Goal: Submit feedback/report problem: Submit feedback/report problem

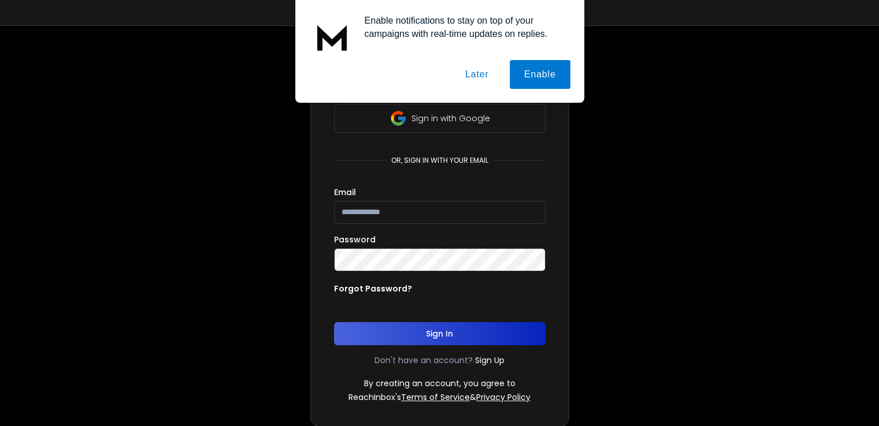
type input "**********"
click at [403, 319] on form "**********" at bounding box center [440, 266] width 212 height 157
click at [403, 326] on button "Sign In" at bounding box center [440, 333] width 212 height 23
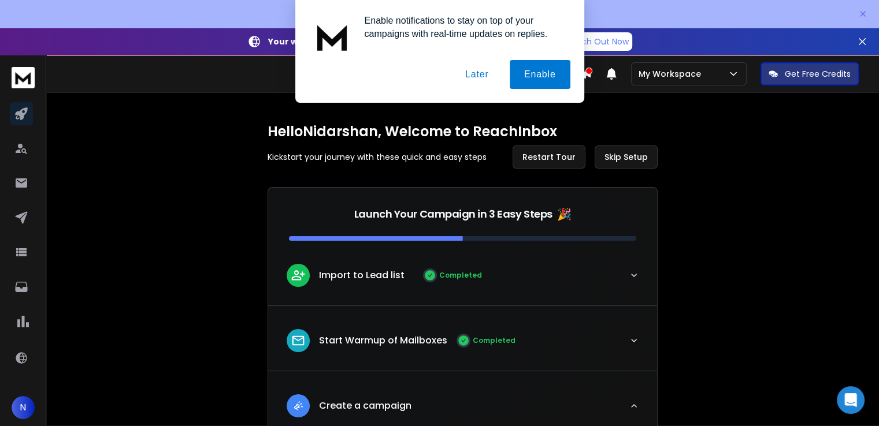
click at [481, 73] on button "Later" at bounding box center [477, 74] width 52 height 29
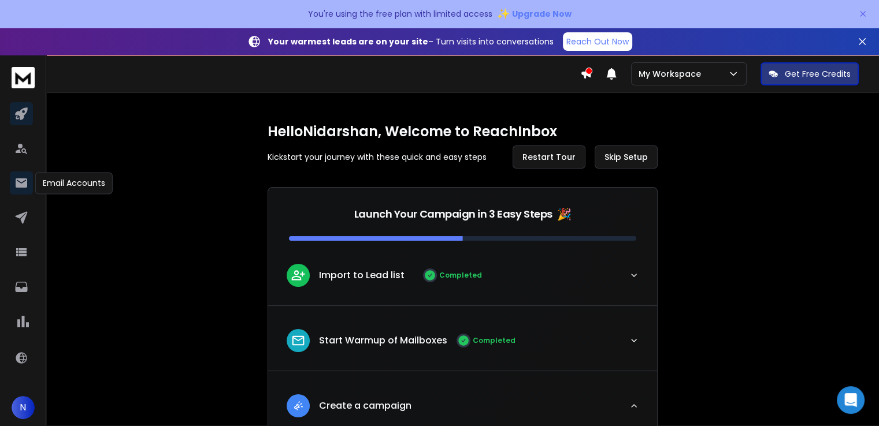
click at [14, 188] on icon at bounding box center [21, 183] width 14 height 14
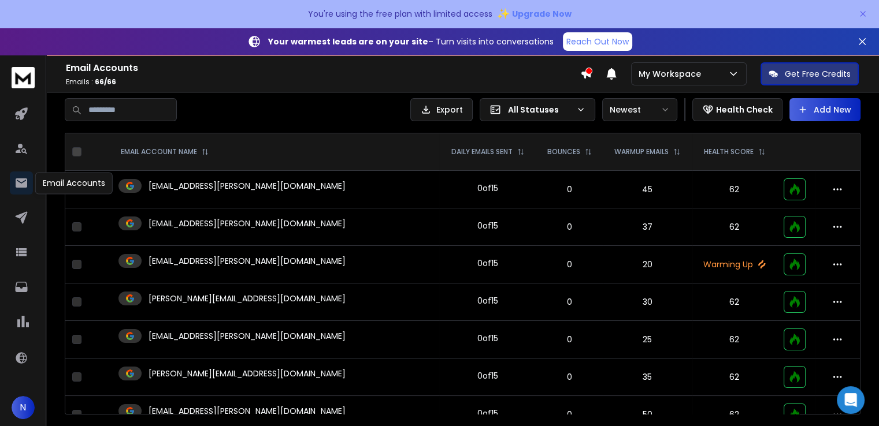
click at [21, 183] on icon at bounding box center [22, 183] width 12 height 9
click at [245, 109] on div at bounding box center [234, 109] width 339 height 23
click at [693, 71] on p "My Workspace" at bounding box center [672, 74] width 67 height 12
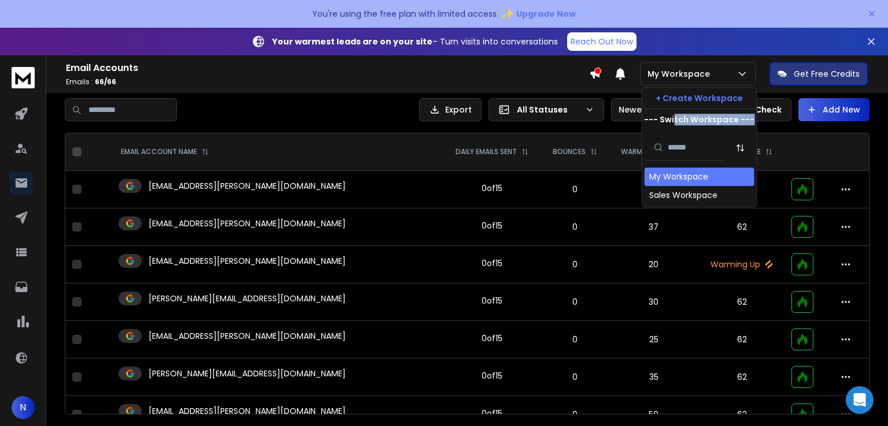
drag, startPoint x: 675, startPoint y: 123, endPoint x: 677, endPoint y: 141, distance: 18.6
click at [677, 141] on div "+ Create Workspace --- Switch Workspace --- My Workspace Sales Workspace" at bounding box center [699, 147] width 116 height 120
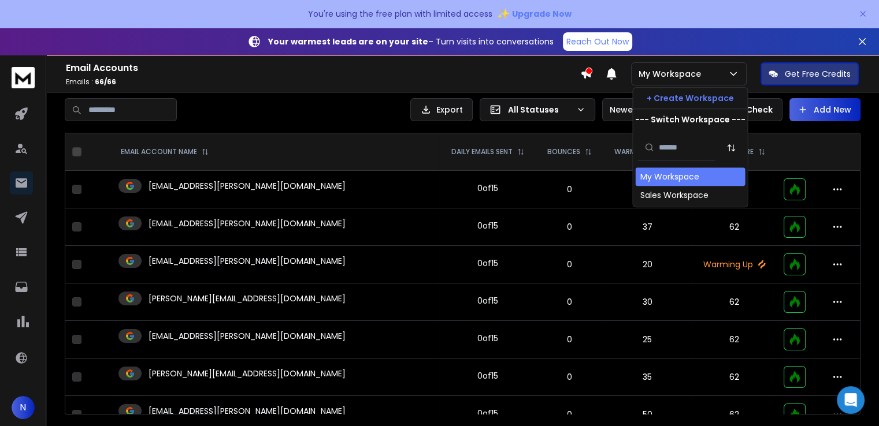
click at [331, 94] on div "Export All Statuses Newest Health Check Add New EMAIL ACCOUNT NAME DAILY EMAILS…" at bounding box center [462, 257] width 833 height 340
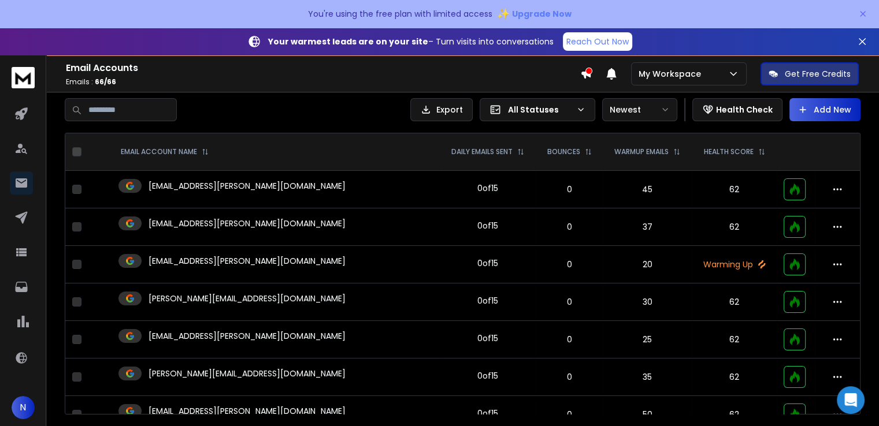
click at [267, 114] on div at bounding box center [234, 109] width 339 height 23
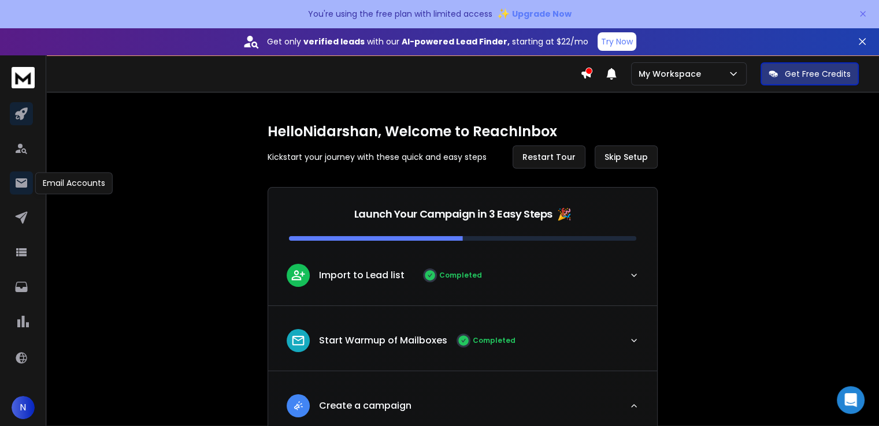
click at [18, 181] on icon at bounding box center [21, 183] width 14 height 14
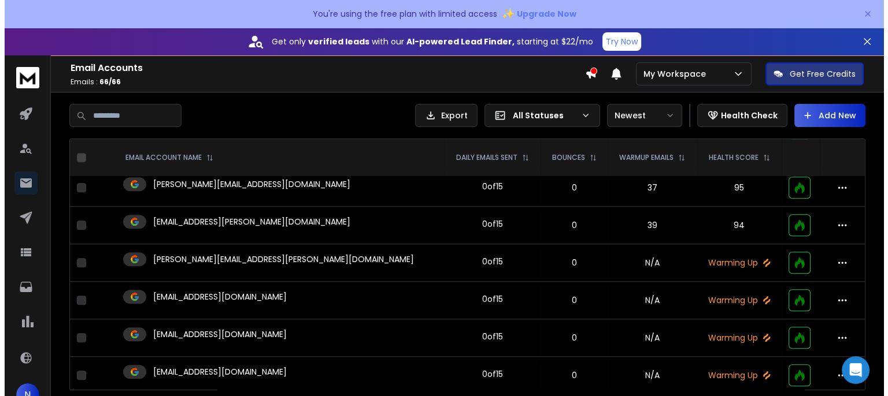
scroll to position [1056, 0]
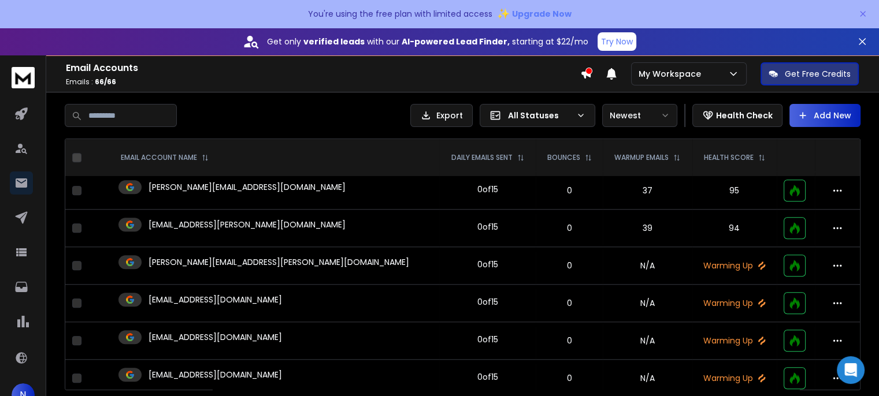
click at [789, 264] on icon at bounding box center [795, 266] width 12 height 12
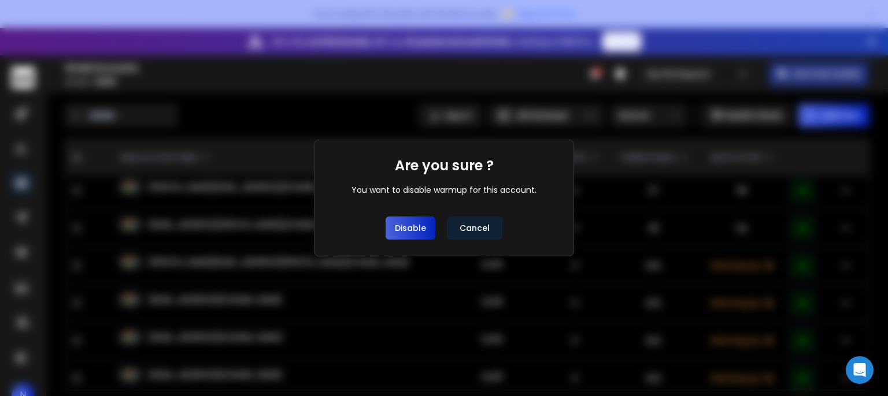
click at [472, 227] on button "Cancel" at bounding box center [474, 228] width 55 height 23
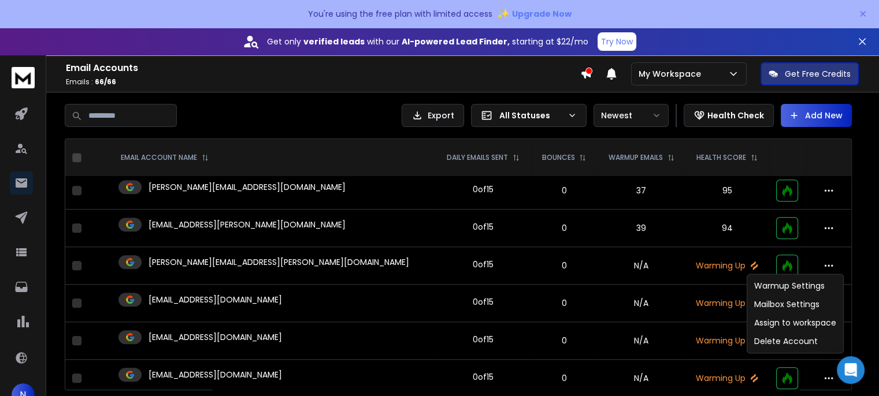
click at [817, 264] on button at bounding box center [828, 266] width 31 height 20
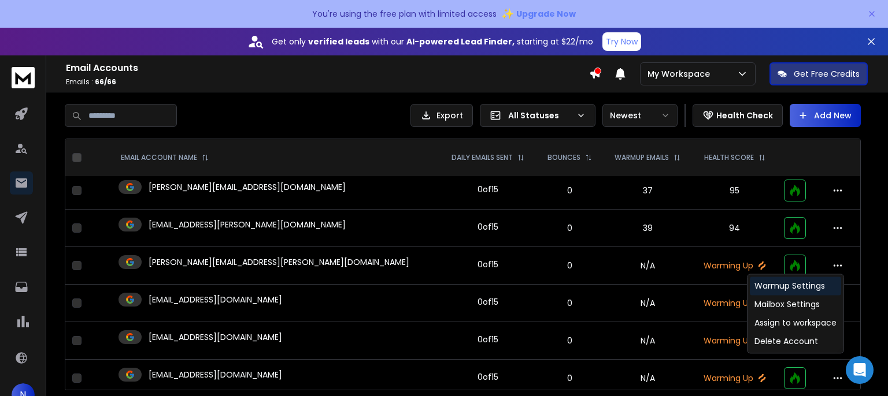
click at [793, 287] on div "Warmup Settings" at bounding box center [795, 286] width 91 height 18
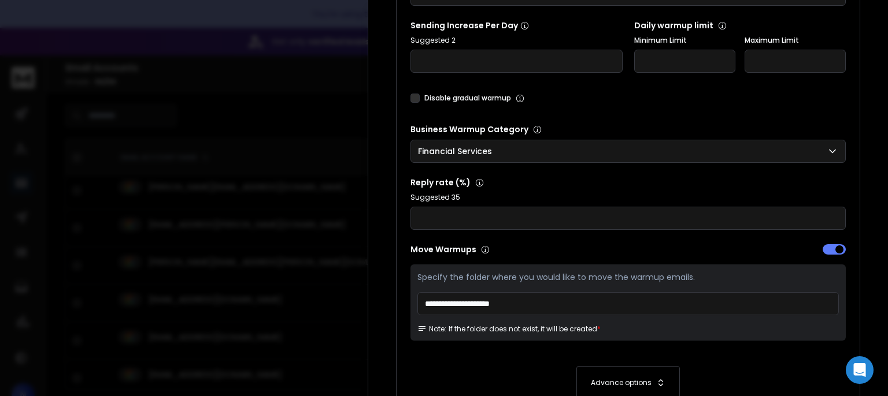
scroll to position [222, 0]
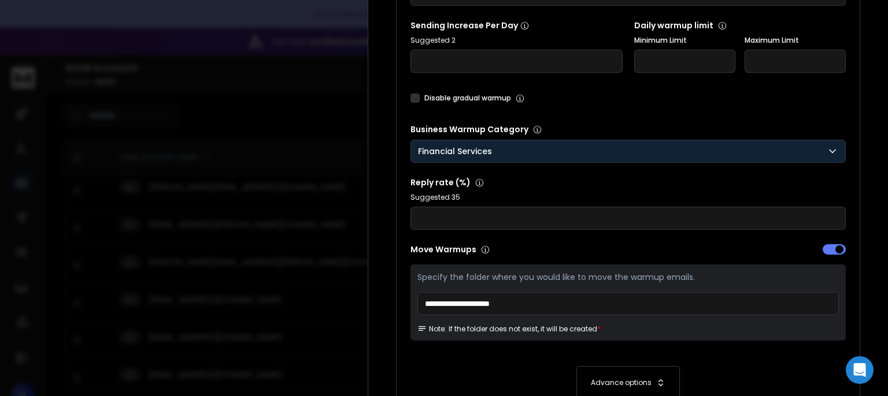
click at [829, 150] on icon "button" at bounding box center [832, 151] width 6 height 3
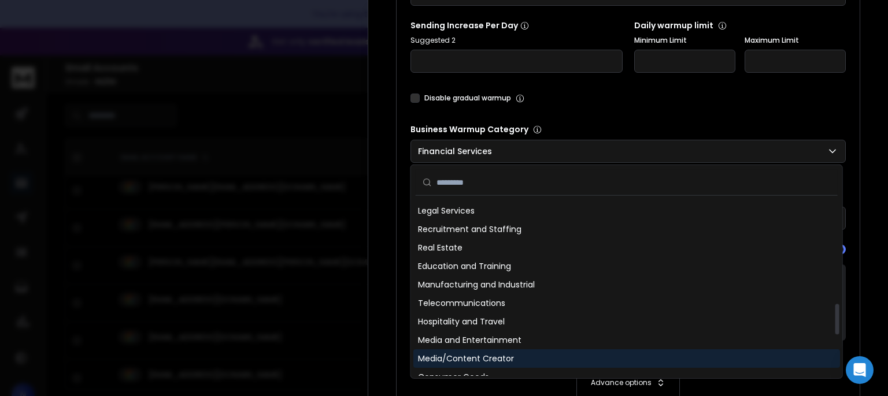
scroll to position [573, 0]
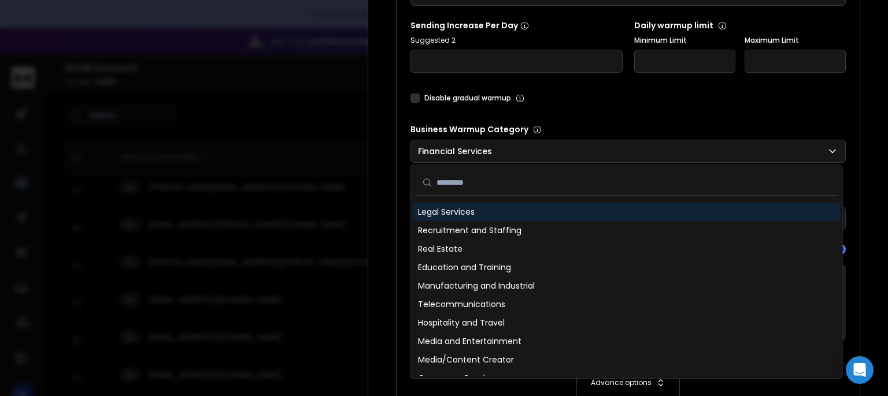
click at [584, 109] on body "You're using the free plan with limited access ✨ Upgrade Now Get only verified …" at bounding box center [439, 210] width 879 height 420
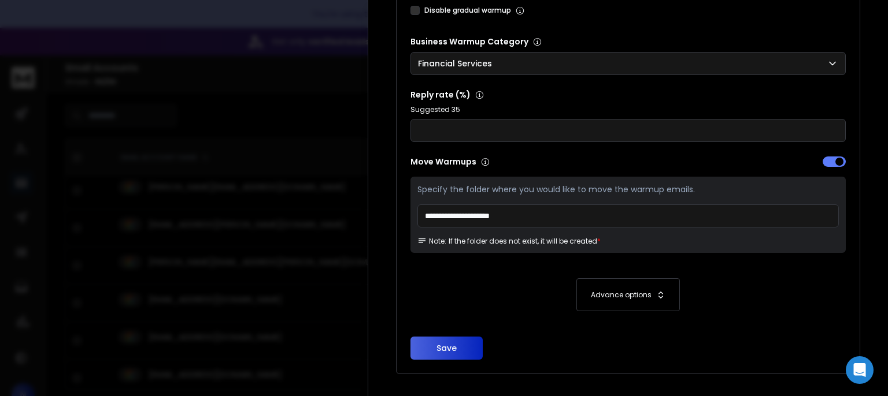
scroll to position [312, 0]
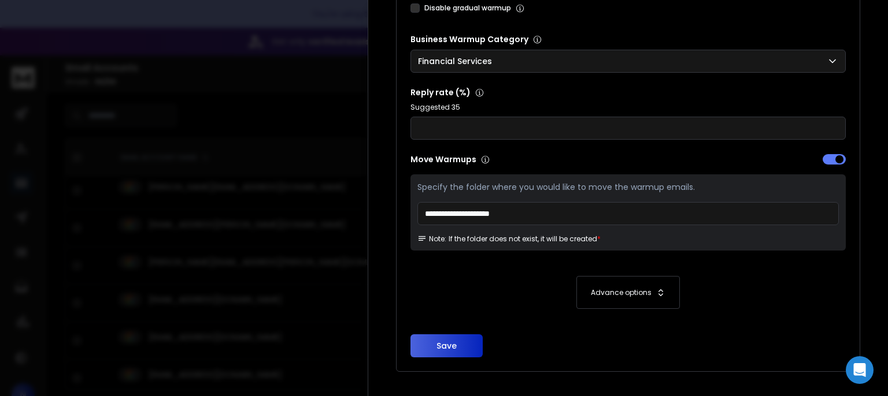
click at [603, 298] on div "Advance options" at bounding box center [627, 292] width 103 height 33
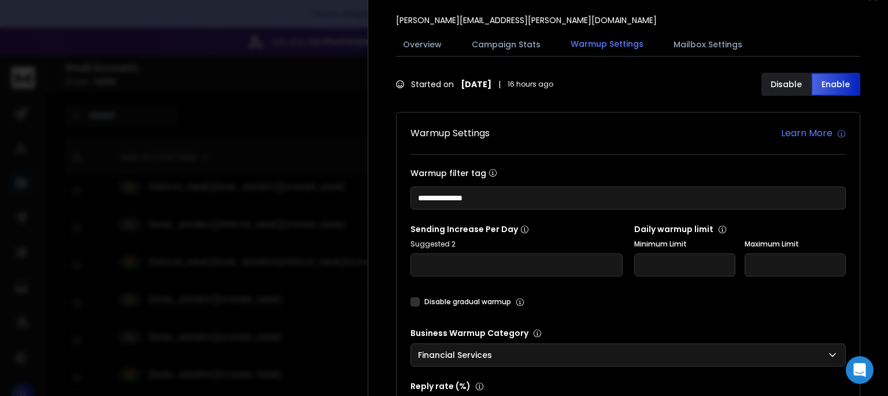
scroll to position [154, 0]
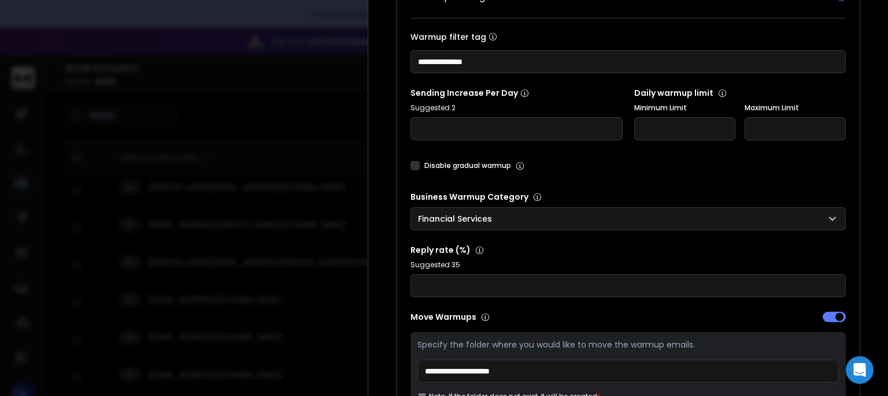
click at [436, 288] on input "**" at bounding box center [627, 285] width 435 height 23
type input "*"
type input "**"
click at [536, 264] on p "Suggested 35" at bounding box center [627, 265] width 435 height 9
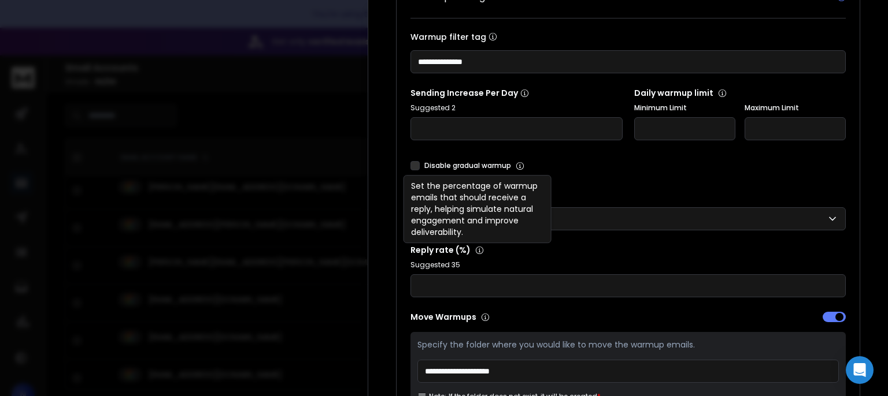
click at [478, 246] on icon at bounding box center [479, 250] width 9 height 9
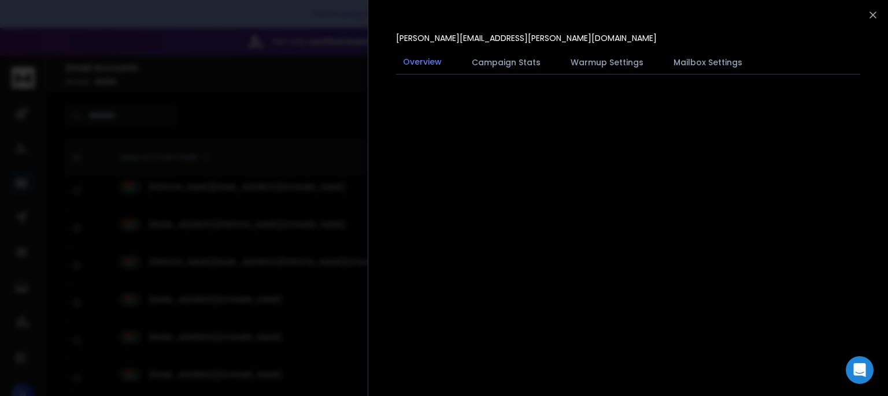
scroll to position [0, 0]
click at [319, 183] on div at bounding box center [444, 198] width 888 height 396
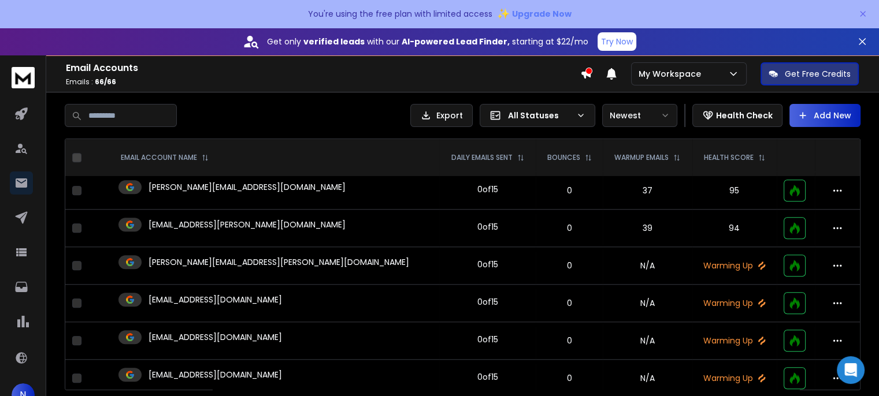
click at [643, 280] on td "N/A" at bounding box center [648, 266] width 90 height 38
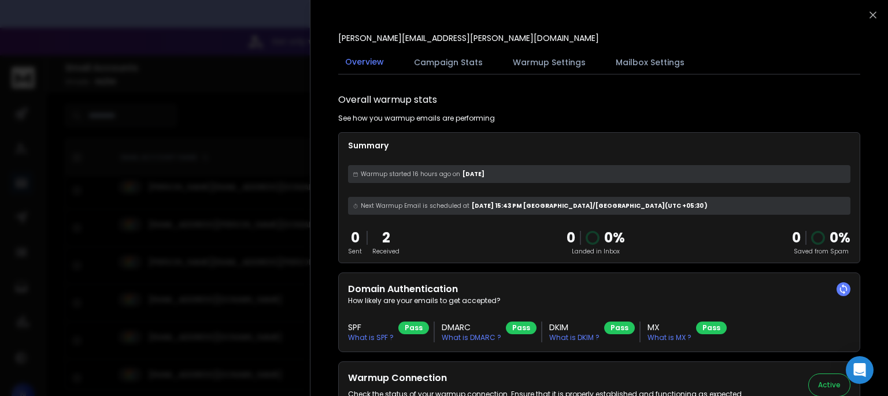
click at [538, 54] on button "Warmup Settings" at bounding box center [549, 62] width 87 height 25
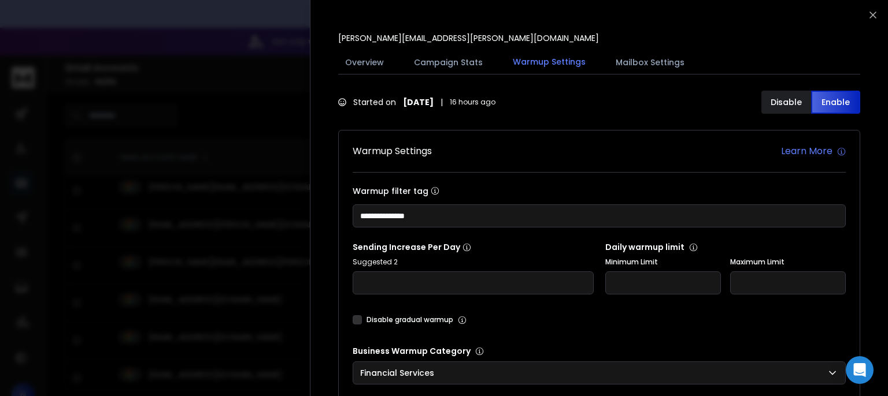
click at [448, 60] on button "Campaign Stats" at bounding box center [448, 62] width 83 height 25
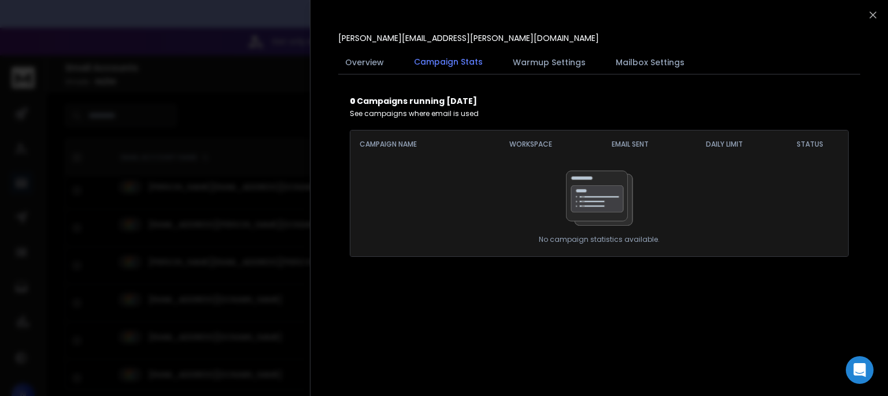
click at [639, 56] on button "Mailbox Settings" at bounding box center [650, 62] width 83 height 25
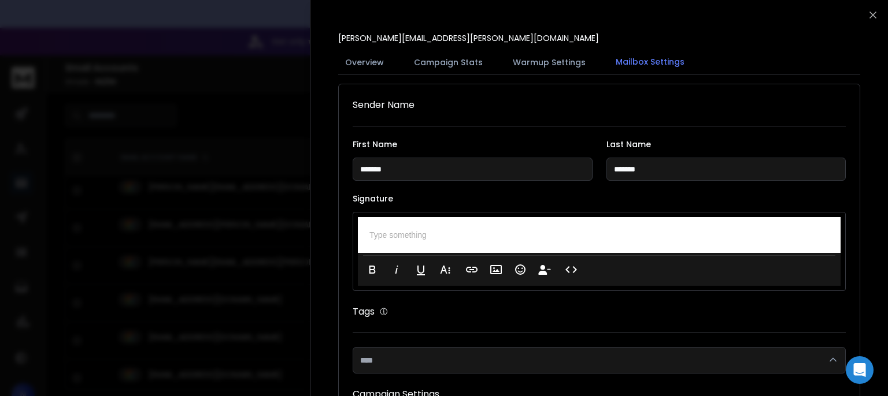
click at [379, 235] on div at bounding box center [598, 235] width 459 height 13
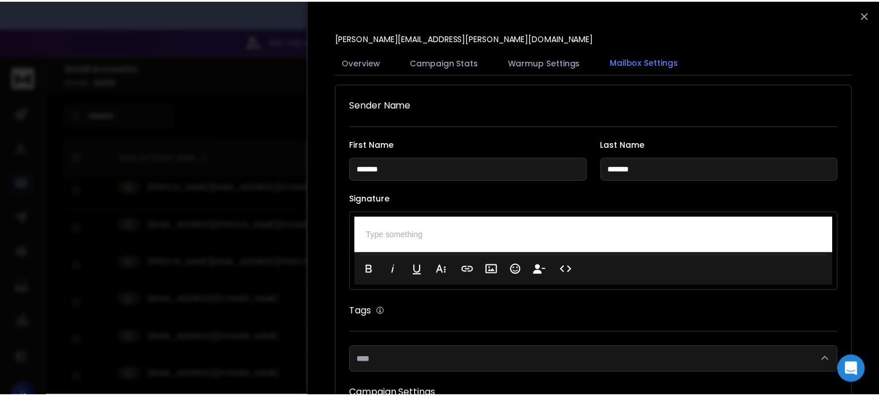
scroll to position [2, 0]
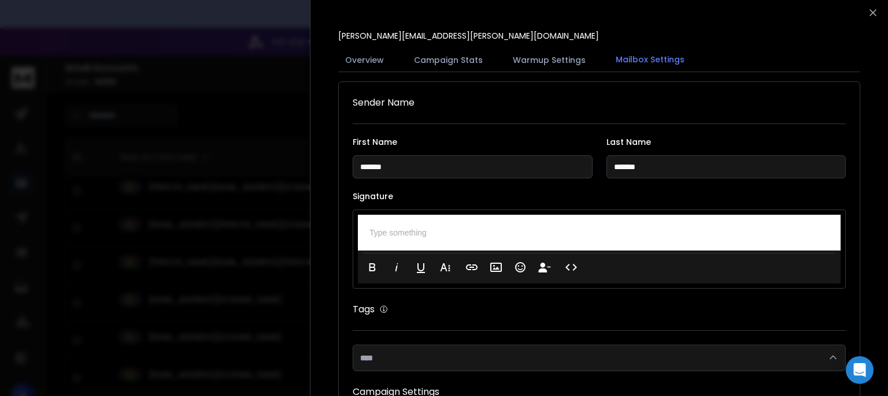
click at [426, 227] on div at bounding box center [598, 233] width 459 height 13
click at [867, 8] on icon "button" at bounding box center [873, 13] width 12 height 12
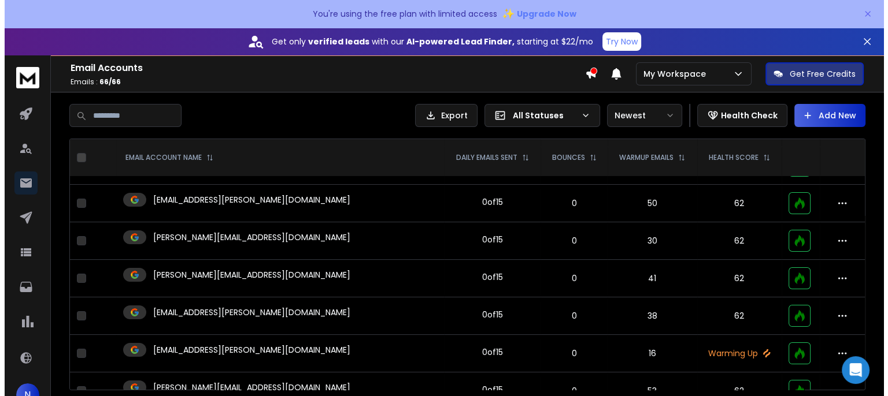
scroll to position [0, 0]
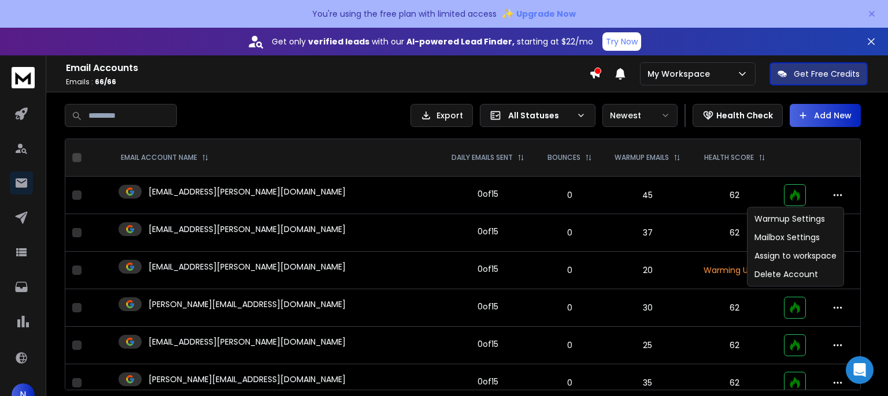
click at [822, 190] on button at bounding box center [837, 195] width 31 height 20
click at [808, 233] on div "Mailbox Settings" at bounding box center [795, 237] width 91 height 18
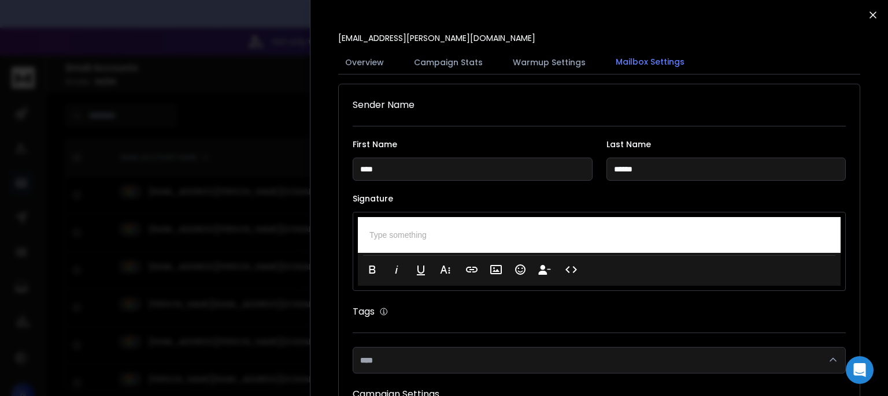
click at [869, 17] on icon "button" at bounding box center [873, 15] width 12 height 12
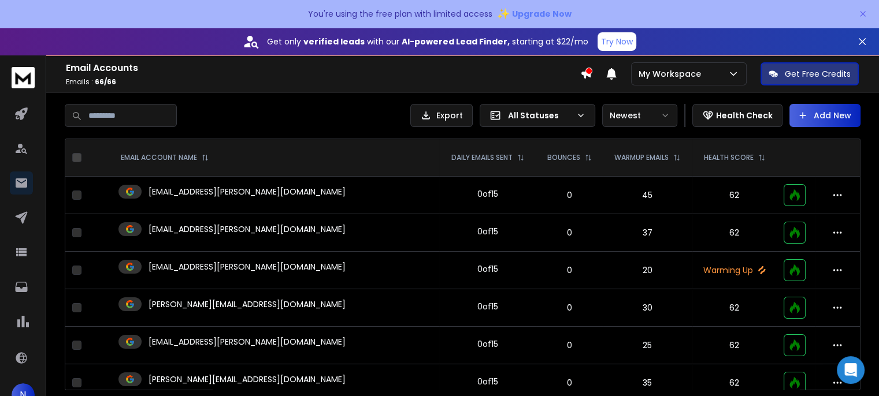
click at [705, 312] on td "62" at bounding box center [734, 309] width 84 height 38
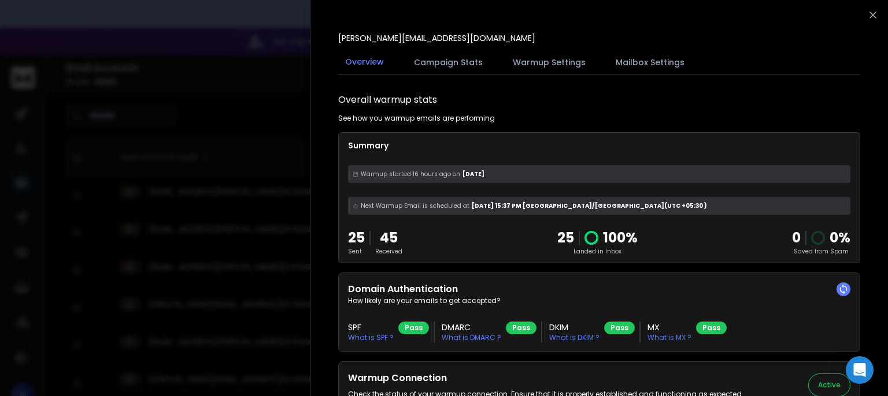
click at [439, 63] on button "Campaign Stats" at bounding box center [448, 62] width 83 height 25
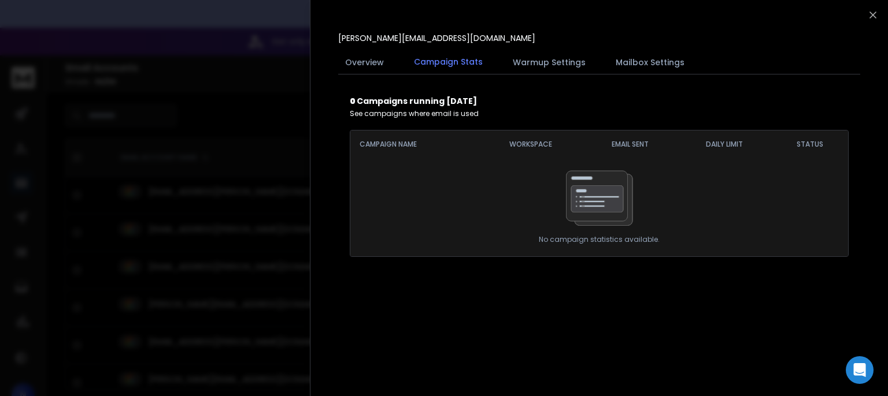
click at [572, 55] on button "Warmup Settings" at bounding box center [549, 62] width 87 height 25
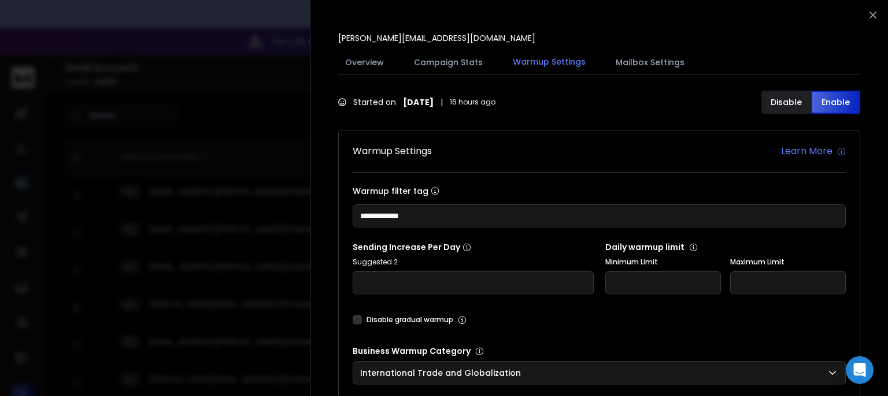
click at [654, 54] on button "Mailbox Settings" at bounding box center [650, 62] width 83 height 25
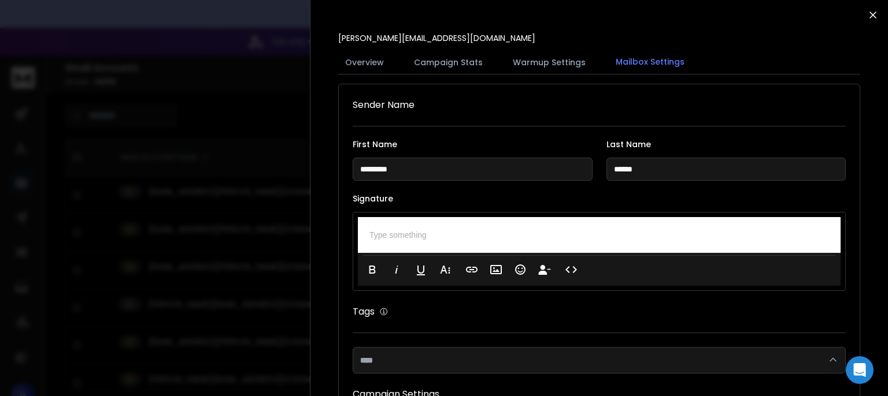
click at [867, 11] on icon "button" at bounding box center [873, 15] width 12 height 12
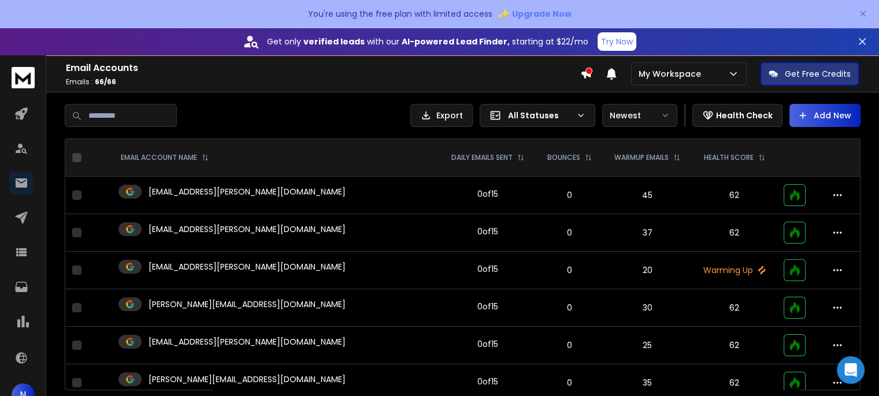
click at [102, 118] on input at bounding box center [121, 115] width 112 height 23
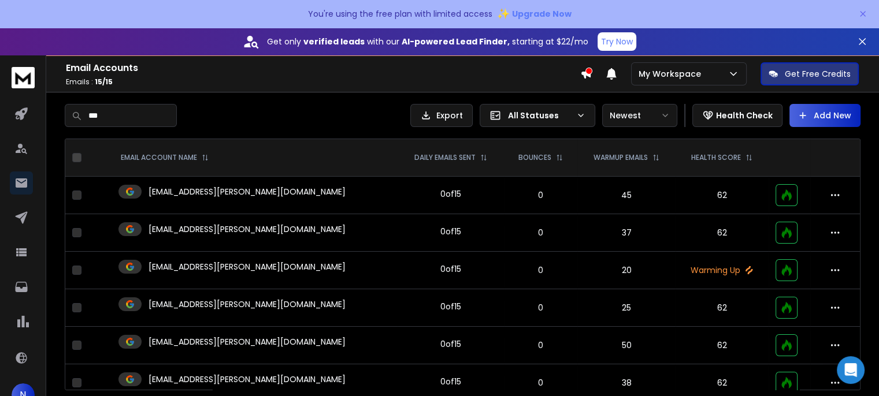
type input "****"
click at [121, 122] on input "****" at bounding box center [121, 115] width 112 height 23
click at [74, 159] on button "Select this Page" at bounding box center [76, 157] width 9 height 9
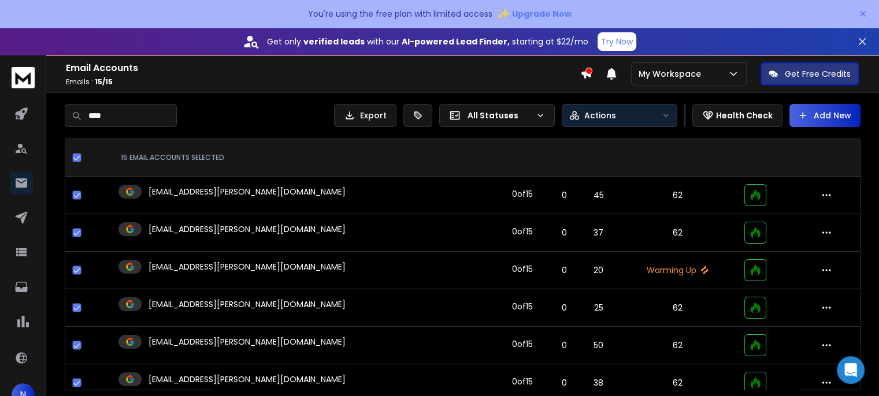
click at [670, 112] on icon "button" at bounding box center [666, 115] width 8 height 9
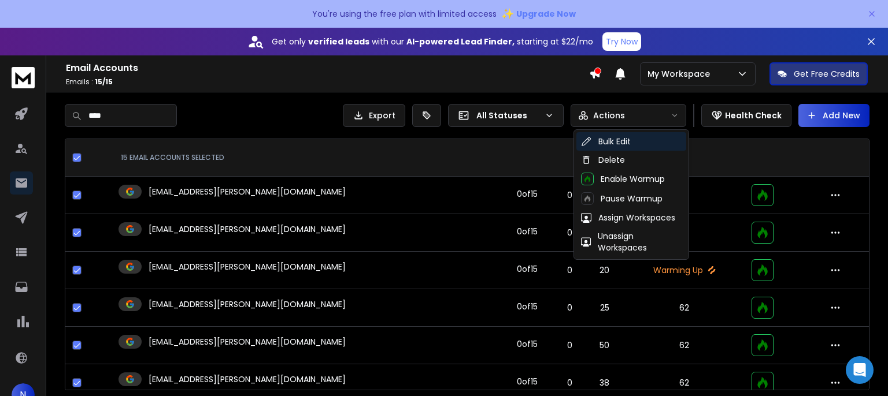
click at [632, 140] on div "Bulk Edit" at bounding box center [631, 141] width 110 height 18
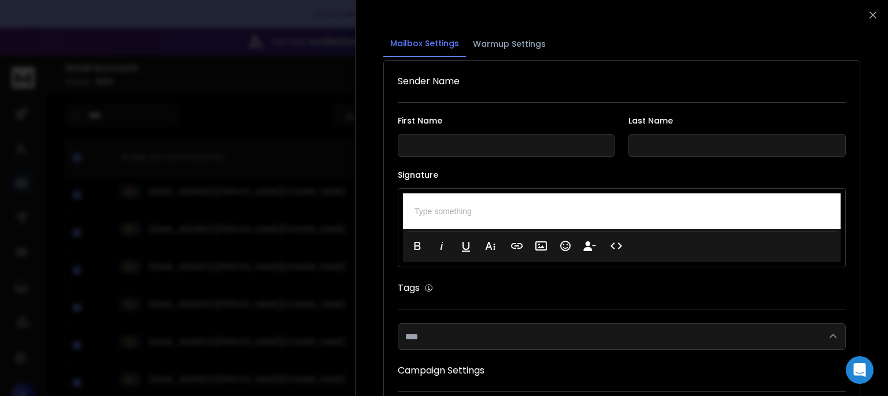
click at [466, 206] on div at bounding box center [621, 211] width 414 height 13
click at [867, 11] on icon "button" at bounding box center [873, 15] width 12 height 12
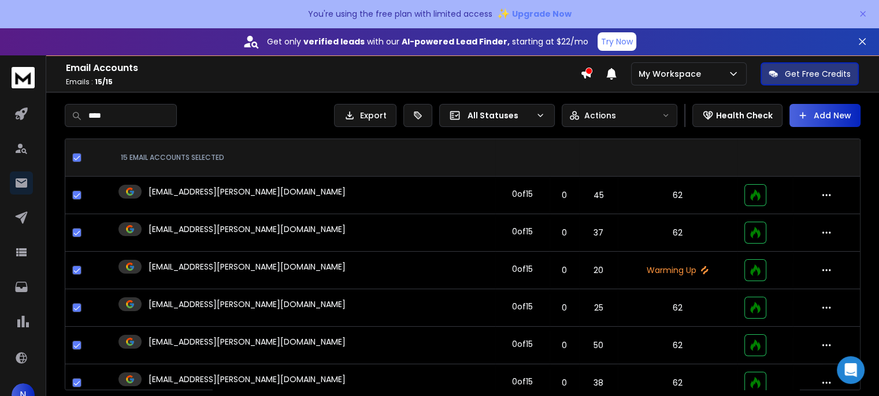
click at [112, 121] on input "****" at bounding box center [121, 115] width 112 height 23
type input "*"
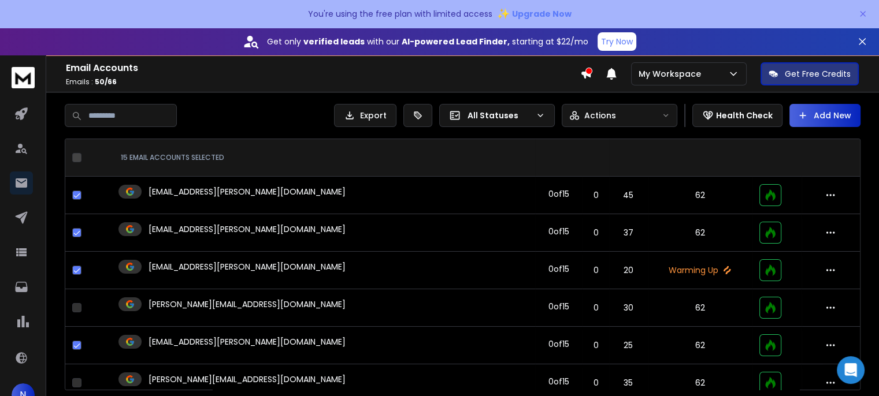
click at [232, 128] on div "Export All Statuses Actions Health Check Add New 15 EMAIL ACCOUNTS SELECTED jud…" at bounding box center [463, 247] width 796 height 287
click at [22, 83] on img at bounding box center [23, 77] width 23 height 21
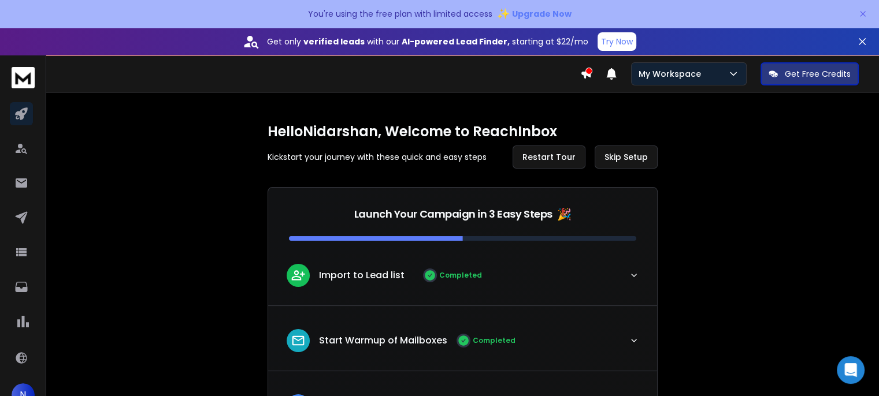
click at [730, 72] on icon "button" at bounding box center [734, 74] width 12 height 12
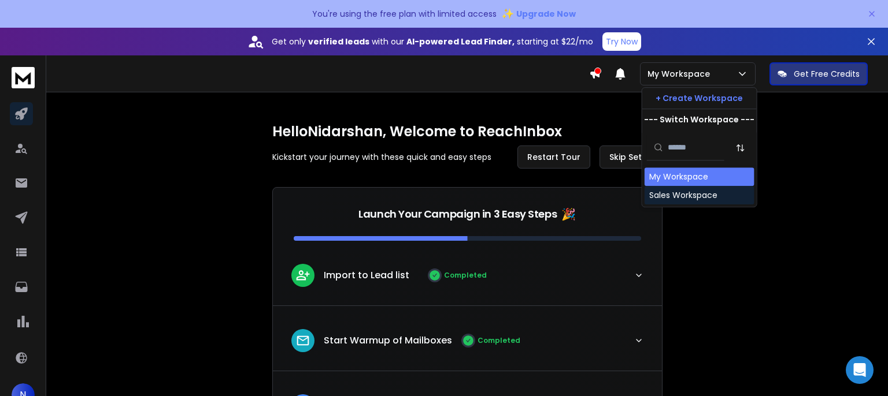
click at [703, 197] on div "Sales Workspace" at bounding box center [683, 196] width 68 height 12
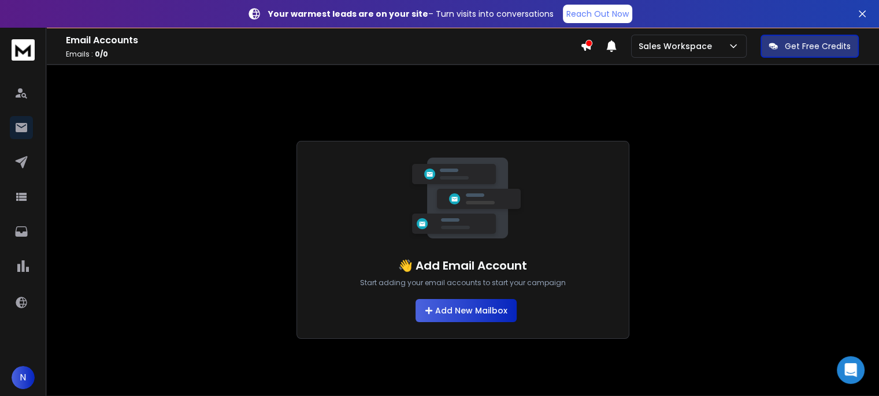
click at [101, 53] on span "0 / 0" at bounding box center [101, 54] width 13 height 10
click at [113, 40] on h1 "Email Accounts" at bounding box center [323, 41] width 514 height 14
click at [17, 166] on icon at bounding box center [21, 162] width 14 height 14
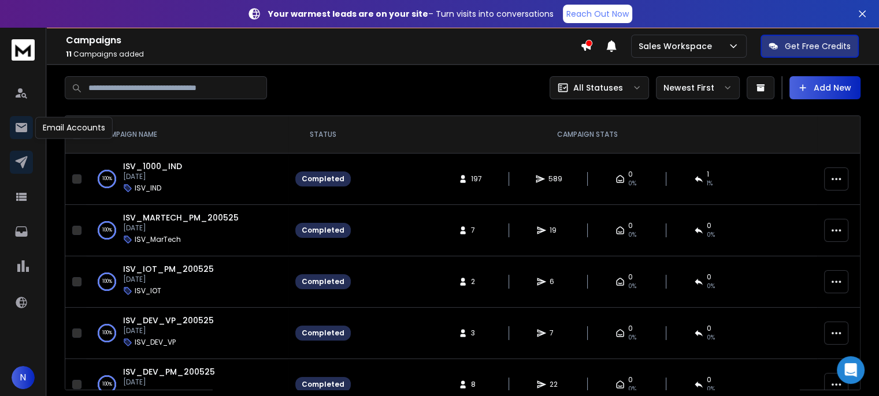
click at [21, 129] on icon at bounding box center [22, 127] width 12 height 9
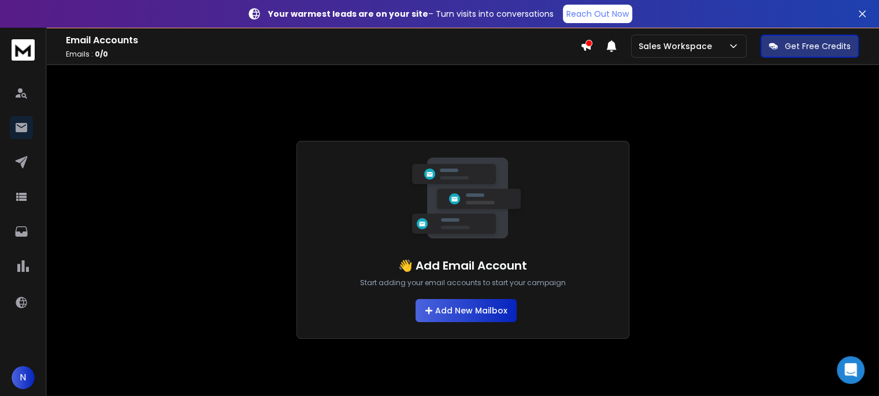
click at [473, 309] on button "Add New Mailbox" at bounding box center [465, 310] width 101 height 23
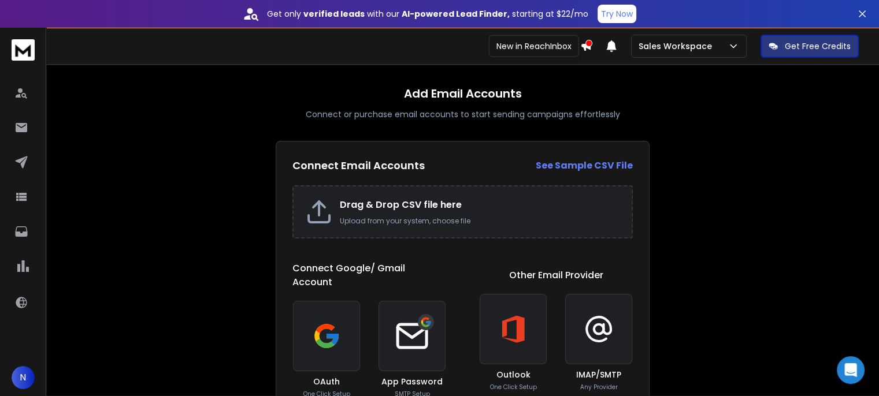
click at [582, 48] on icon at bounding box center [586, 46] width 12 height 12
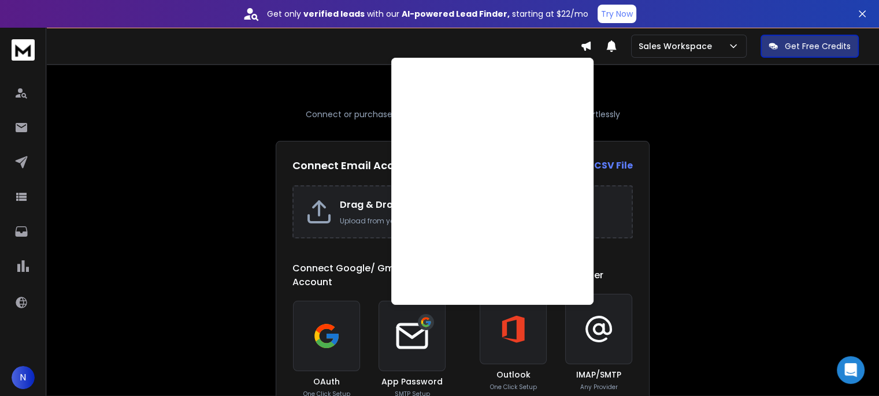
click at [689, 112] on div "Add Email Accounts Connect or purchase email accounts to start sending campaign…" at bounding box center [462, 103] width 833 height 35
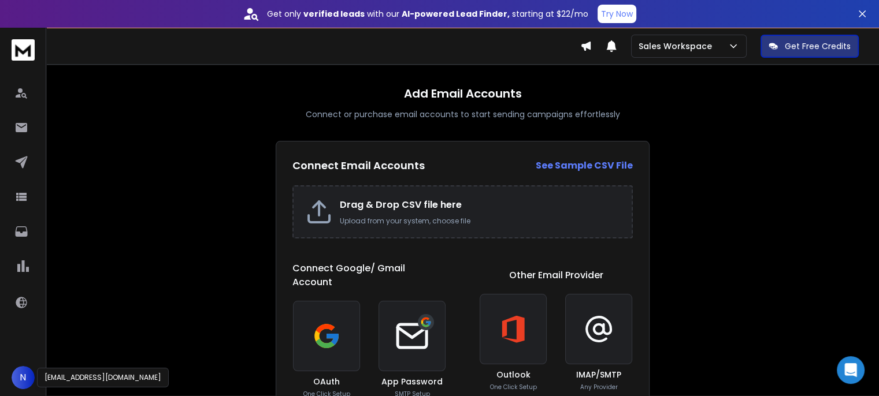
click at [22, 380] on span "N" at bounding box center [23, 377] width 23 height 23
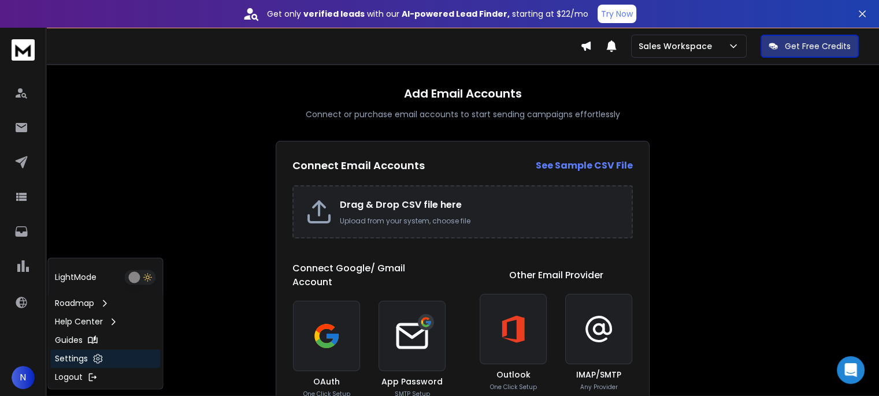
click at [68, 359] on p "Settings" at bounding box center [71, 359] width 33 height 12
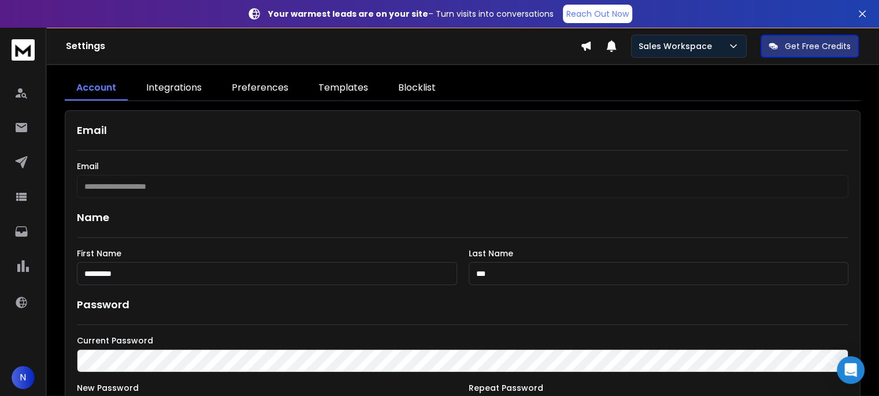
click at [699, 38] on button "Sales Workspace" at bounding box center [689, 46] width 116 height 23
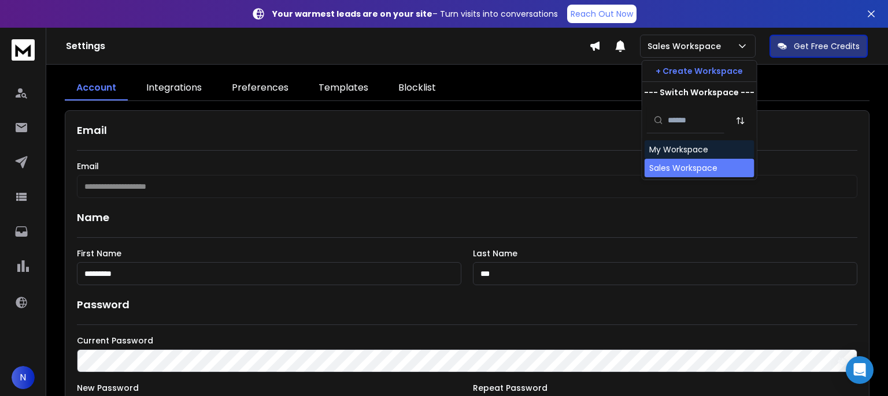
click at [679, 150] on div "My Workspace" at bounding box center [678, 150] width 59 height 12
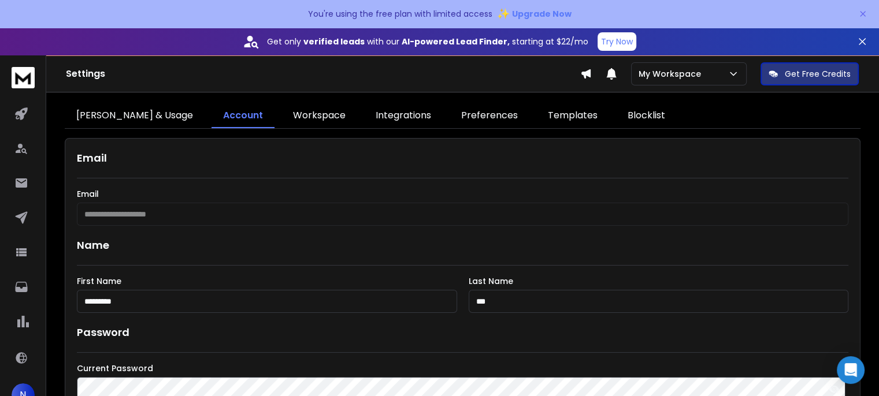
click at [285, 117] on link "Workspace" at bounding box center [319, 116] width 76 height 24
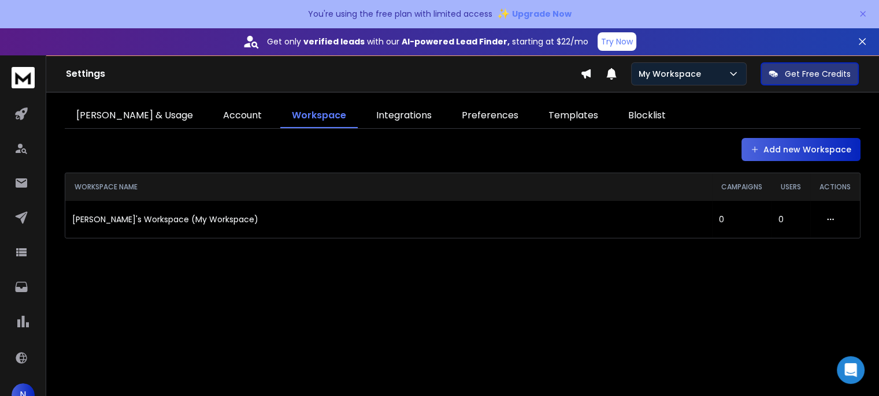
click at [664, 64] on button "My Workspace" at bounding box center [689, 73] width 116 height 23
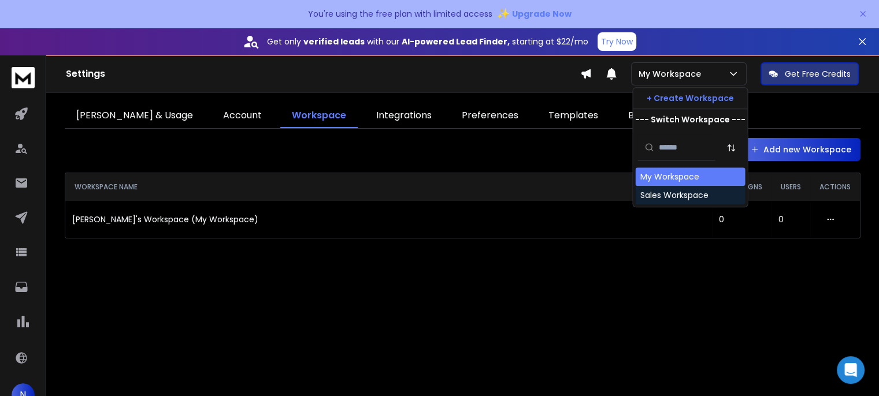
click at [559, 164] on div "Add new Workspace WORKSPACE NAME CAMPAIGNS USERS ACTIONS Ashu's Workspace (My W…" at bounding box center [463, 280] width 796 height 285
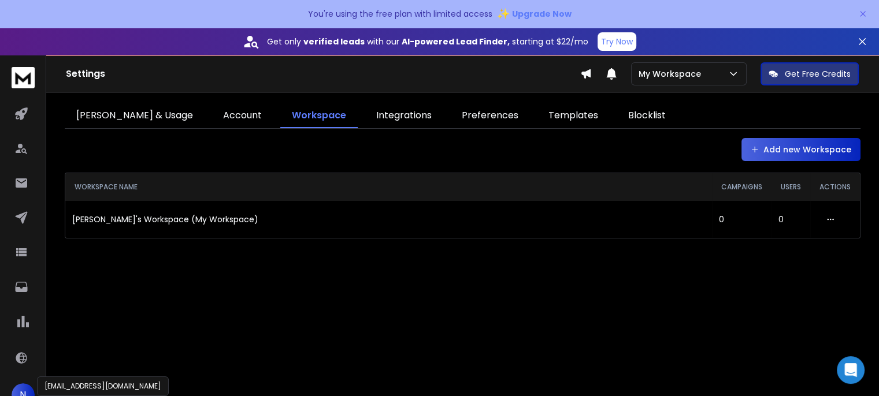
click at [21, 386] on span "N" at bounding box center [23, 395] width 23 height 23
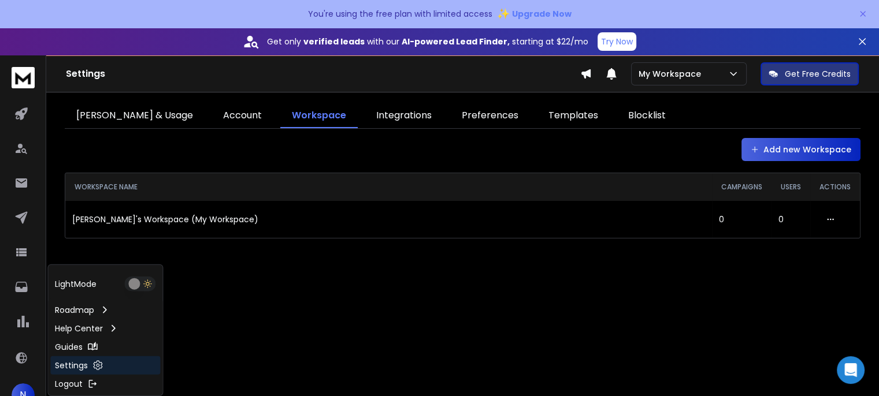
click at [80, 365] on p "Settings" at bounding box center [71, 366] width 33 height 12
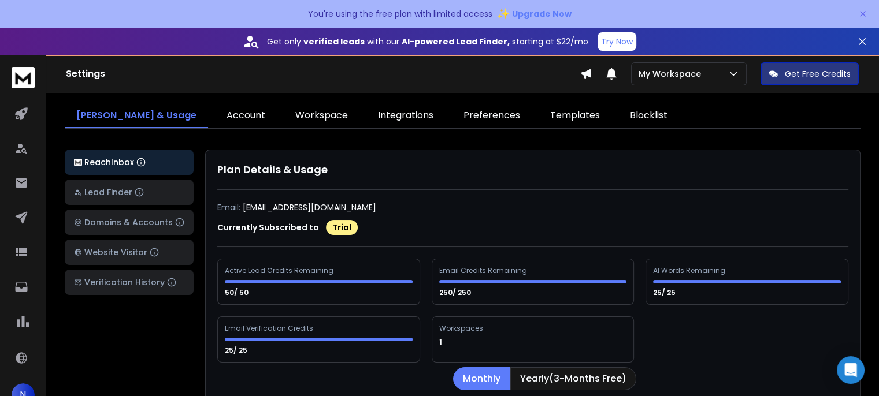
click at [215, 118] on link "Account" at bounding box center [246, 116] width 62 height 24
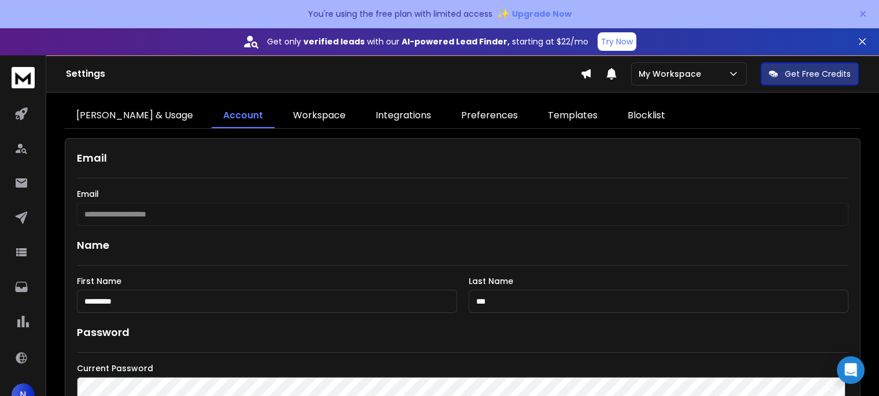
click at [120, 111] on link "[PERSON_NAME] & Usage" at bounding box center [135, 116] width 140 height 24
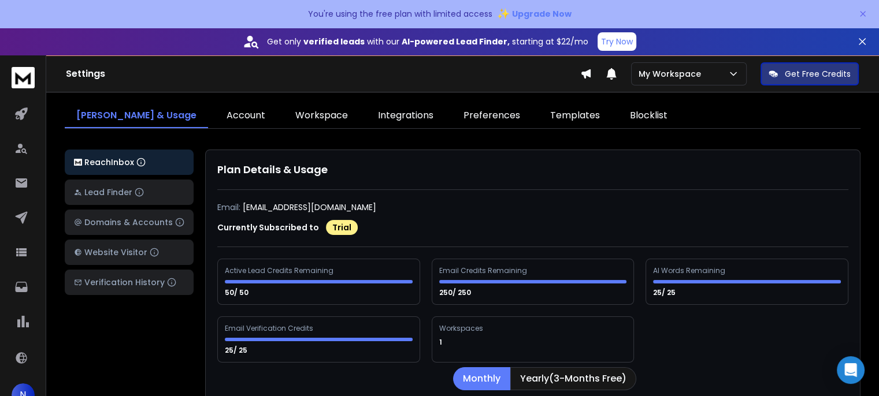
click at [215, 112] on link "Account" at bounding box center [246, 116] width 62 height 24
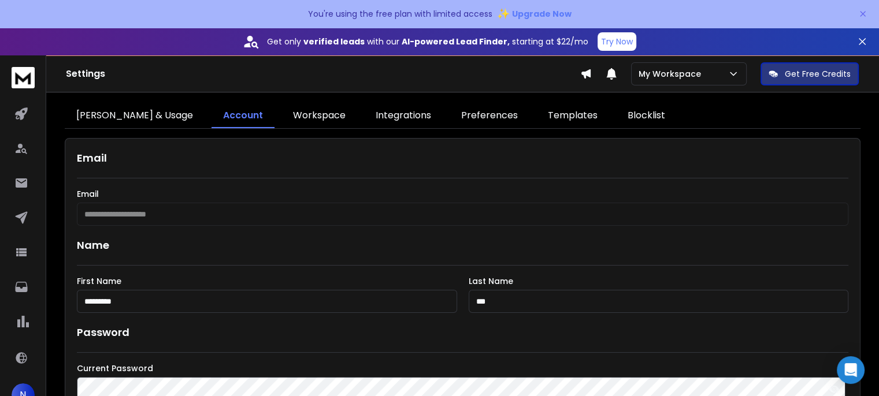
click at [281, 121] on link "Workspace" at bounding box center [319, 116] width 76 height 24
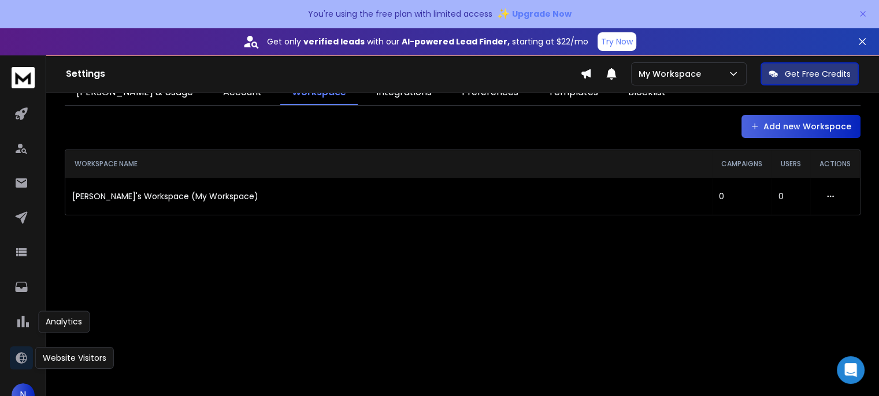
scroll to position [22, 0]
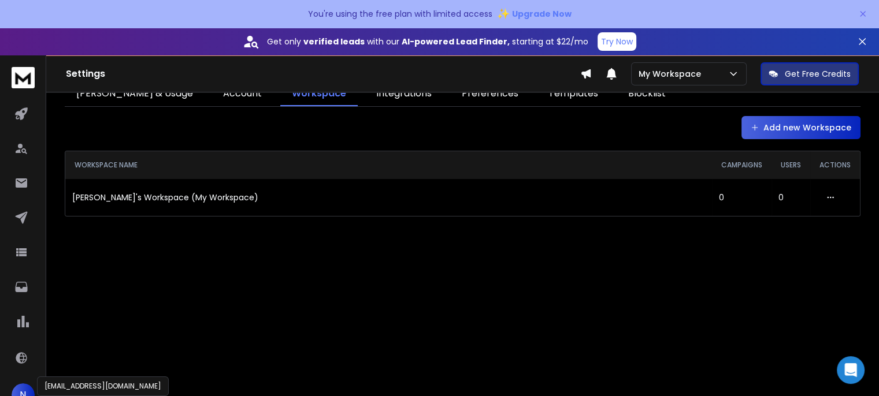
click at [23, 388] on span "N" at bounding box center [23, 395] width 23 height 23
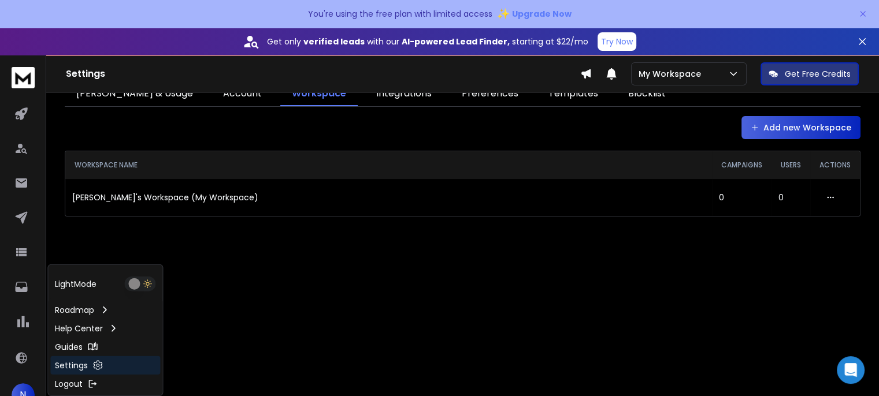
click at [90, 361] on div "Settings" at bounding box center [105, 366] width 110 height 18
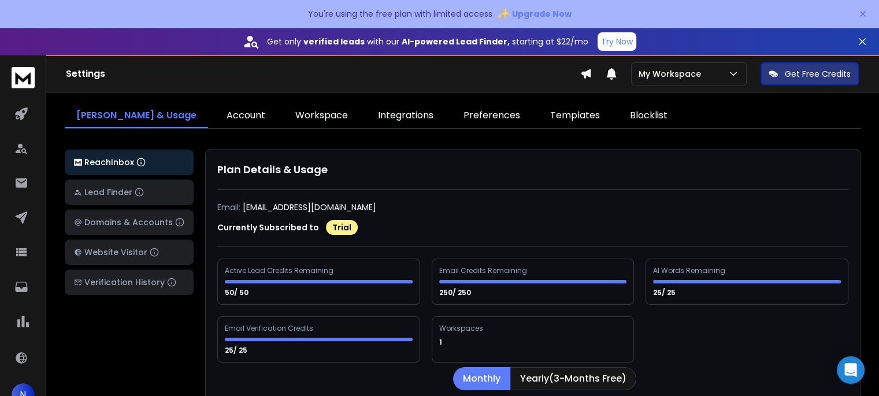
click at [539, 120] on link "Templates" at bounding box center [575, 116] width 73 height 24
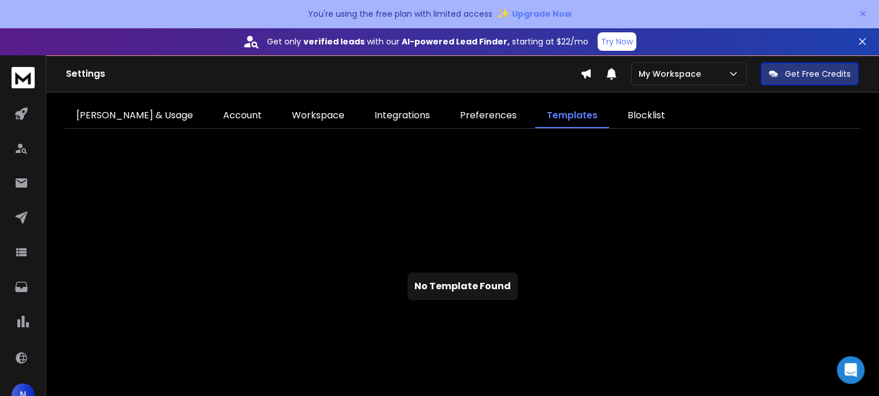
click at [448, 118] on link "Preferences" at bounding box center [488, 116] width 80 height 24
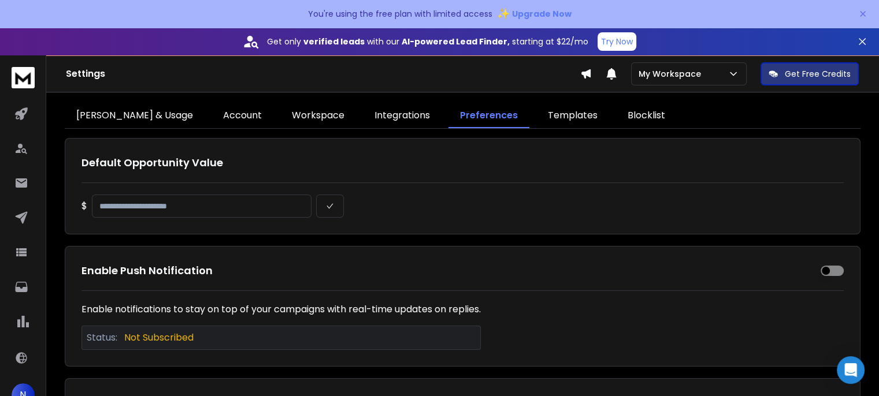
click at [90, 118] on link "[PERSON_NAME] & Usage" at bounding box center [135, 116] width 140 height 24
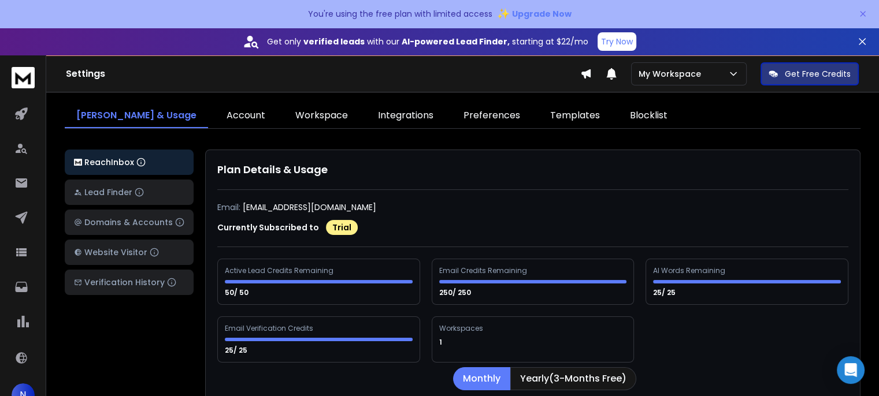
click at [106, 311] on div "ReachInbox Lead Finder Domains & Accounts Website Visitor Verification History …" at bounding box center [463, 280] width 796 height 285
click at [215, 121] on link "Account" at bounding box center [246, 116] width 62 height 24
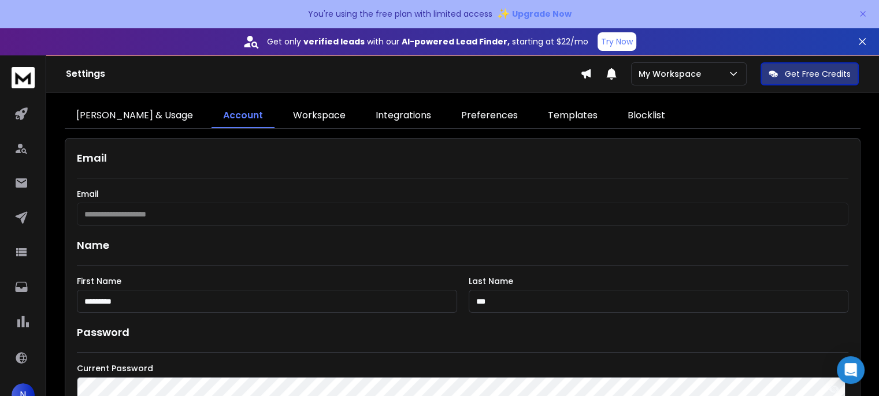
scroll to position [27, 0]
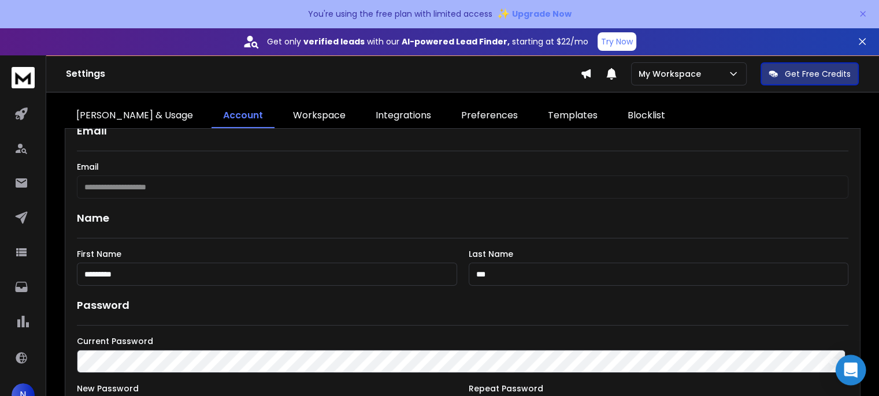
click at [847, 369] on icon "Open Intercom Messenger" at bounding box center [850, 370] width 13 height 15
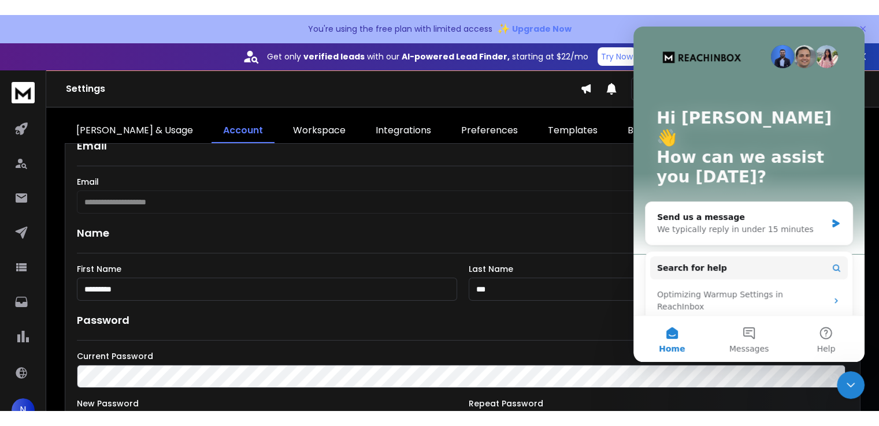
scroll to position [0, 0]
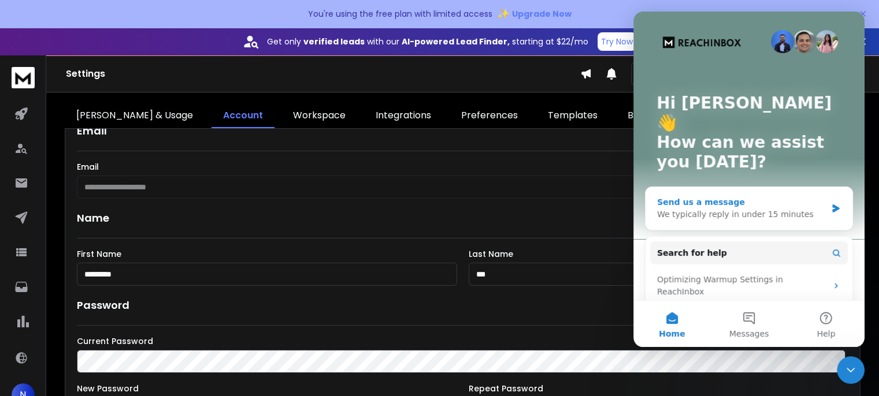
click at [694, 196] on div "Send us a message" at bounding box center [741, 202] width 169 height 12
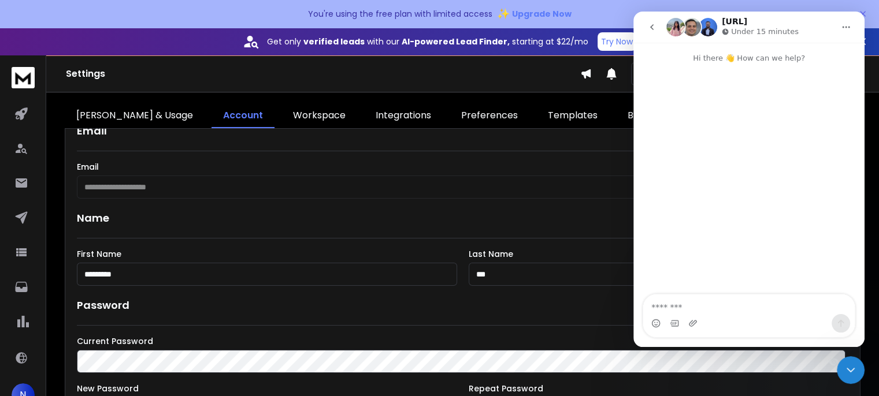
click at [669, 307] on textarea "Message…" at bounding box center [749, 305] width 212 height 20
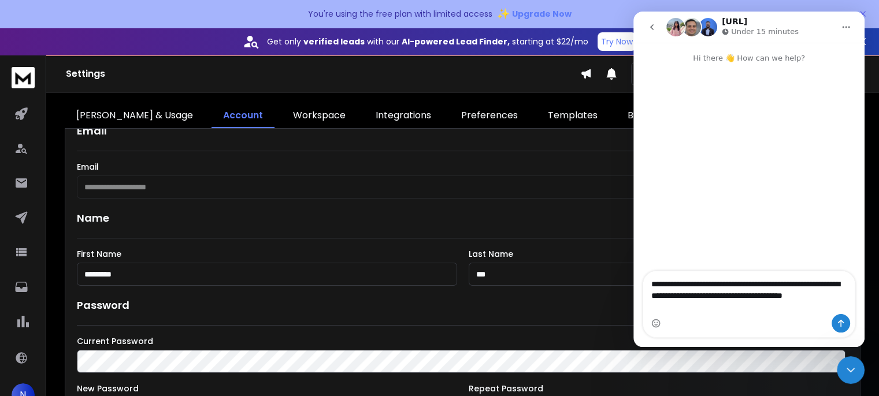
type textarea "**********"
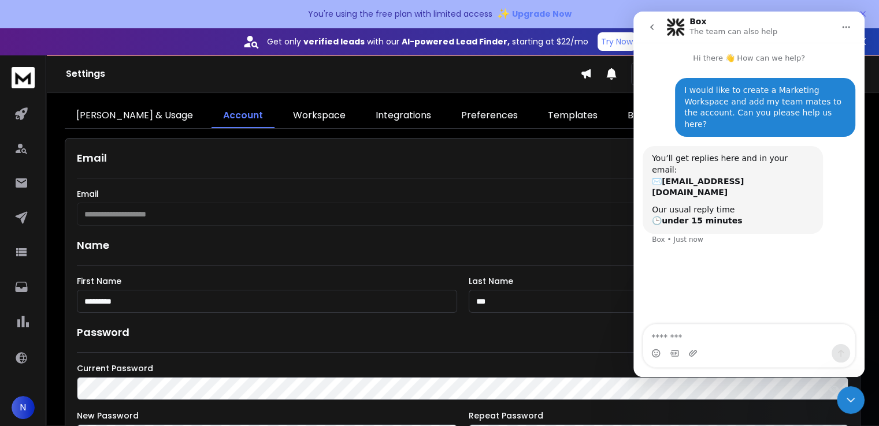
click at [274, 70] on h1 "Settings" at bounding box center [323, 74] width 514 height 14
